Goal: Find specific page/section: Find specific page/section

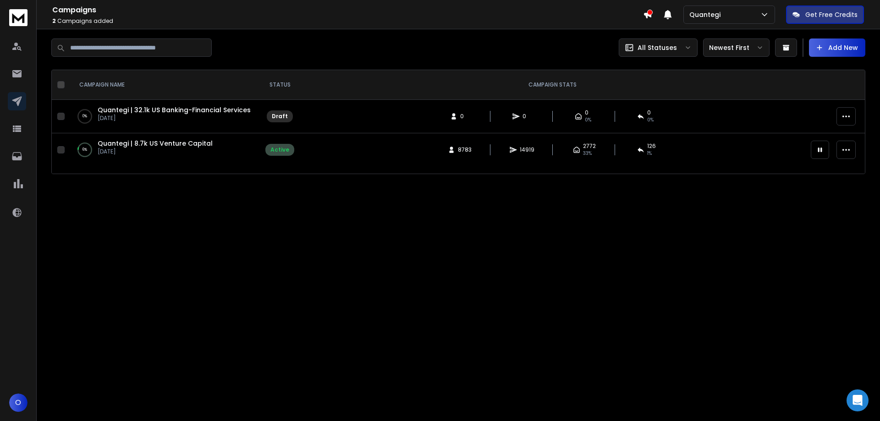
click at [164, 142] on span "Quantegi | 8.7k US Venture Capital" at bounding box center [155, 143] width 115 height 9
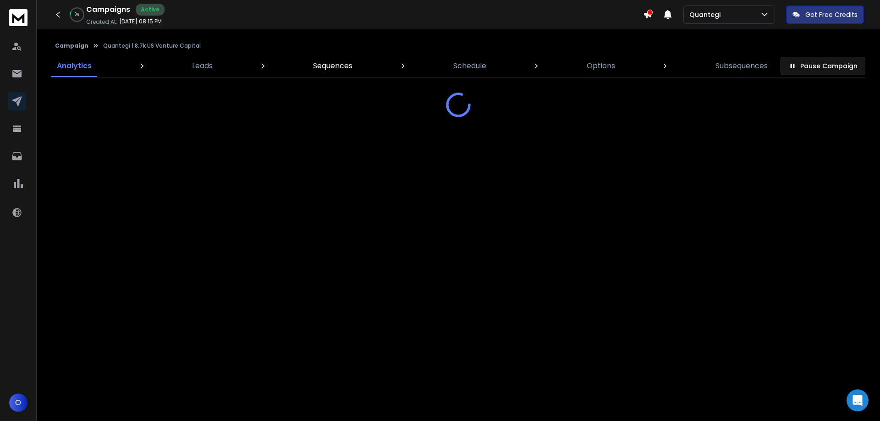
click at [320, 64] on p "Sequences" at bounding box center [332, 65] width 39 height 11
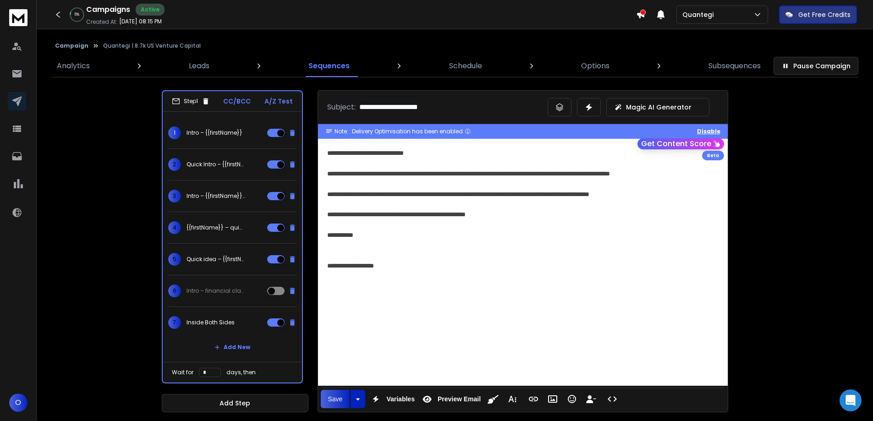
click at [209, 137] on div "1 Intro – {{firstName}}" at bounding box center [205, 132] width 74 height 13
click at [214, 162] on p "Quick Intro – {{firstName}}" at bounding box center [215, 164] width 59 height 7
click at [224, 194] on p "Intro – {{firstName}}, quick idea" at bounding box center [215, 195] width 59 height 7
click at [225, 232] on div "4 {{firstName}} – quick portfolio ops win" at bounding box center [206, 227] width 77 height 13
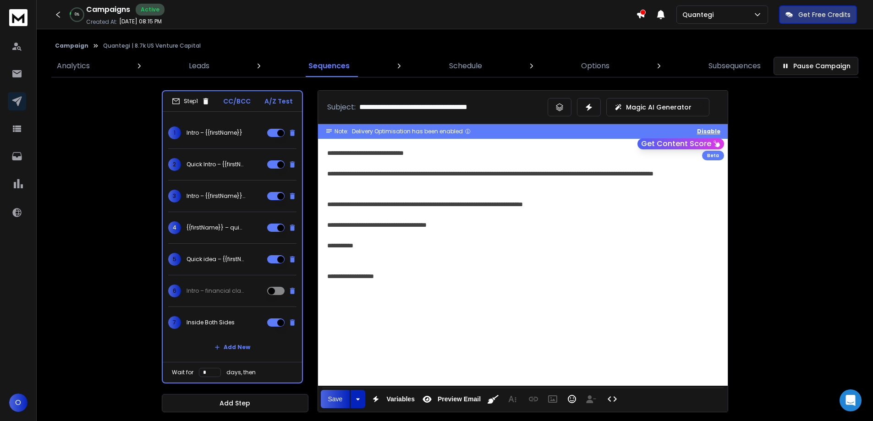
click at [228, 251] on div "5 Quick idea – {{firstName}}" at bounding box center [232, 260] width 128 height 32
click at [224, 325] on p "Inside Both Sides" at bounding box center [210, 322] width 48 height 7
type input "**********"
